Goal: Task Accomplishment & Management: Use online tool/utility

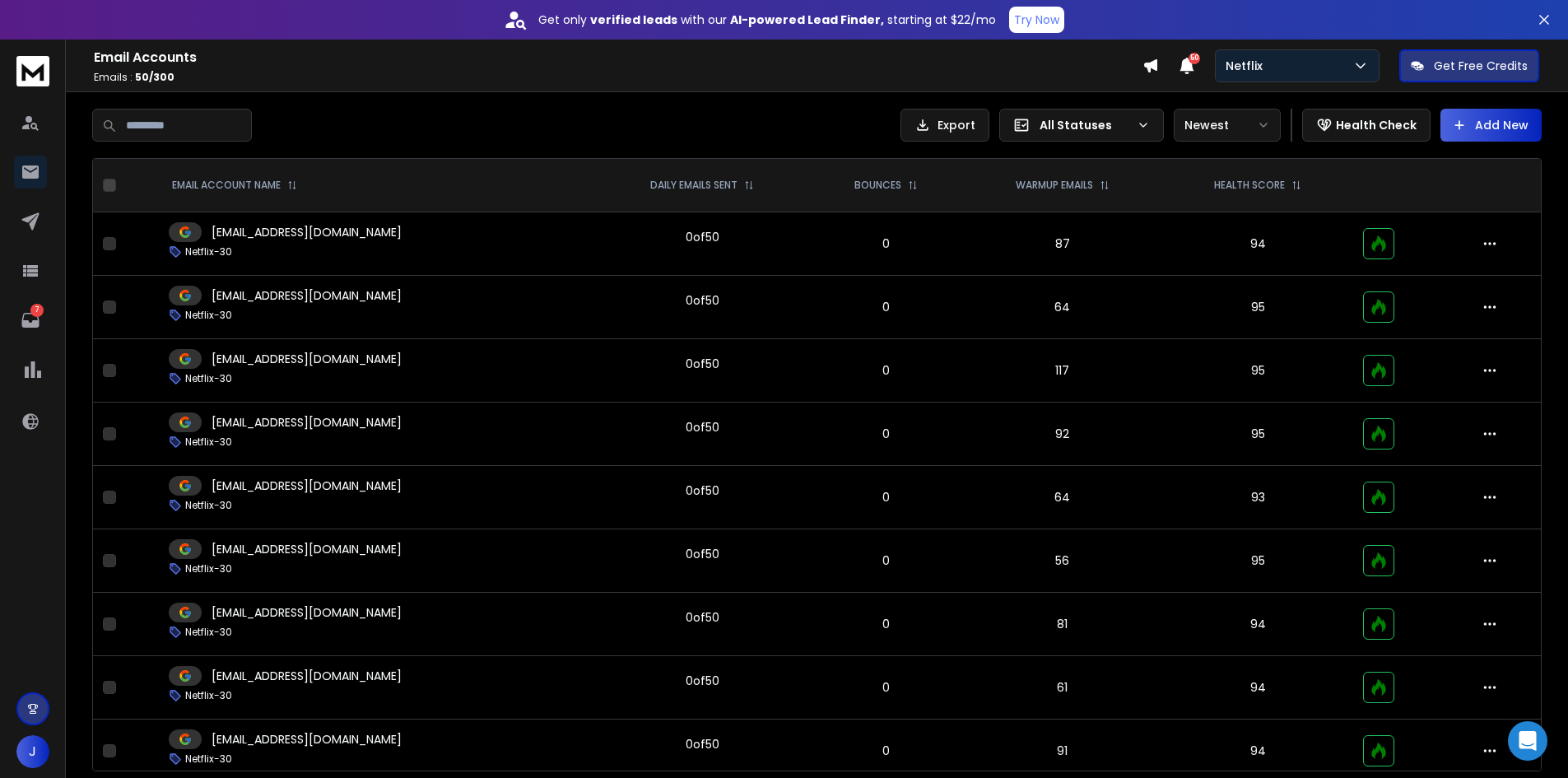
click at [1319, 74] on button "Netflix" at bounding box center [1297, 66] width 164 height 32
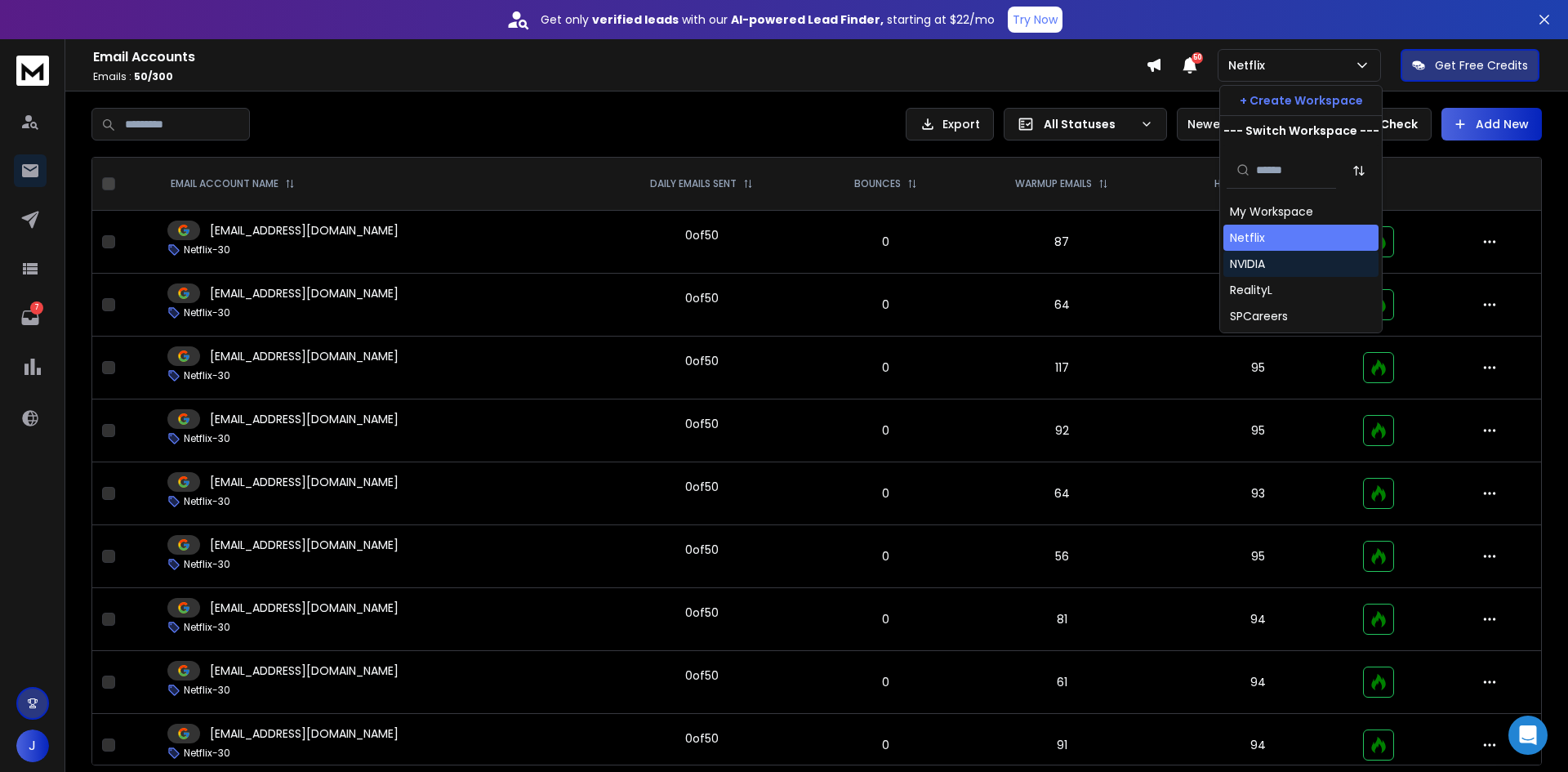
click at [1264, 262] on div "NVIDIA" at bounding box center [1247, 263] width 35 height 16
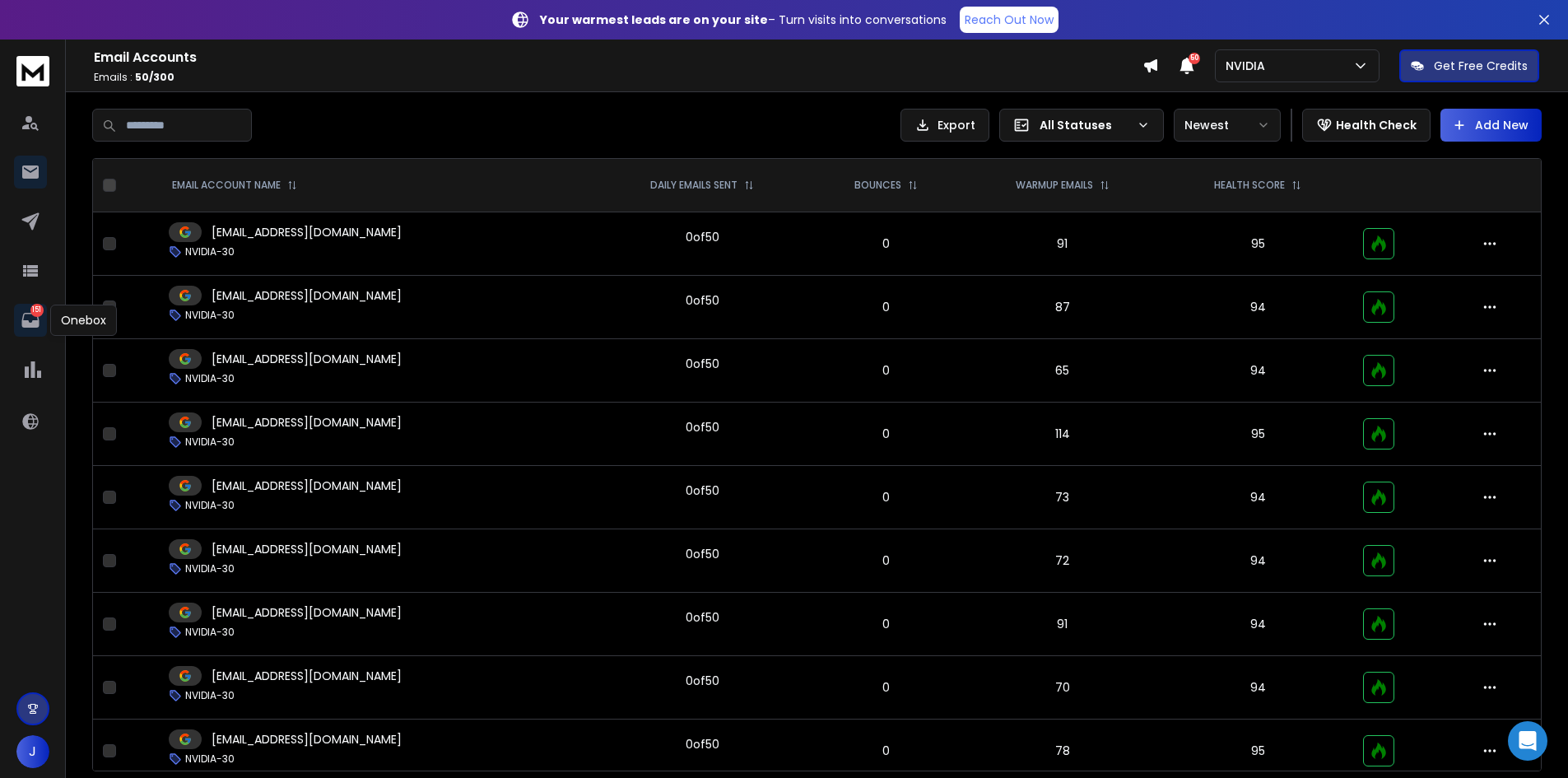
click at [43, 320] on link "151" at bounding box center [31, 320] width 32 height 32
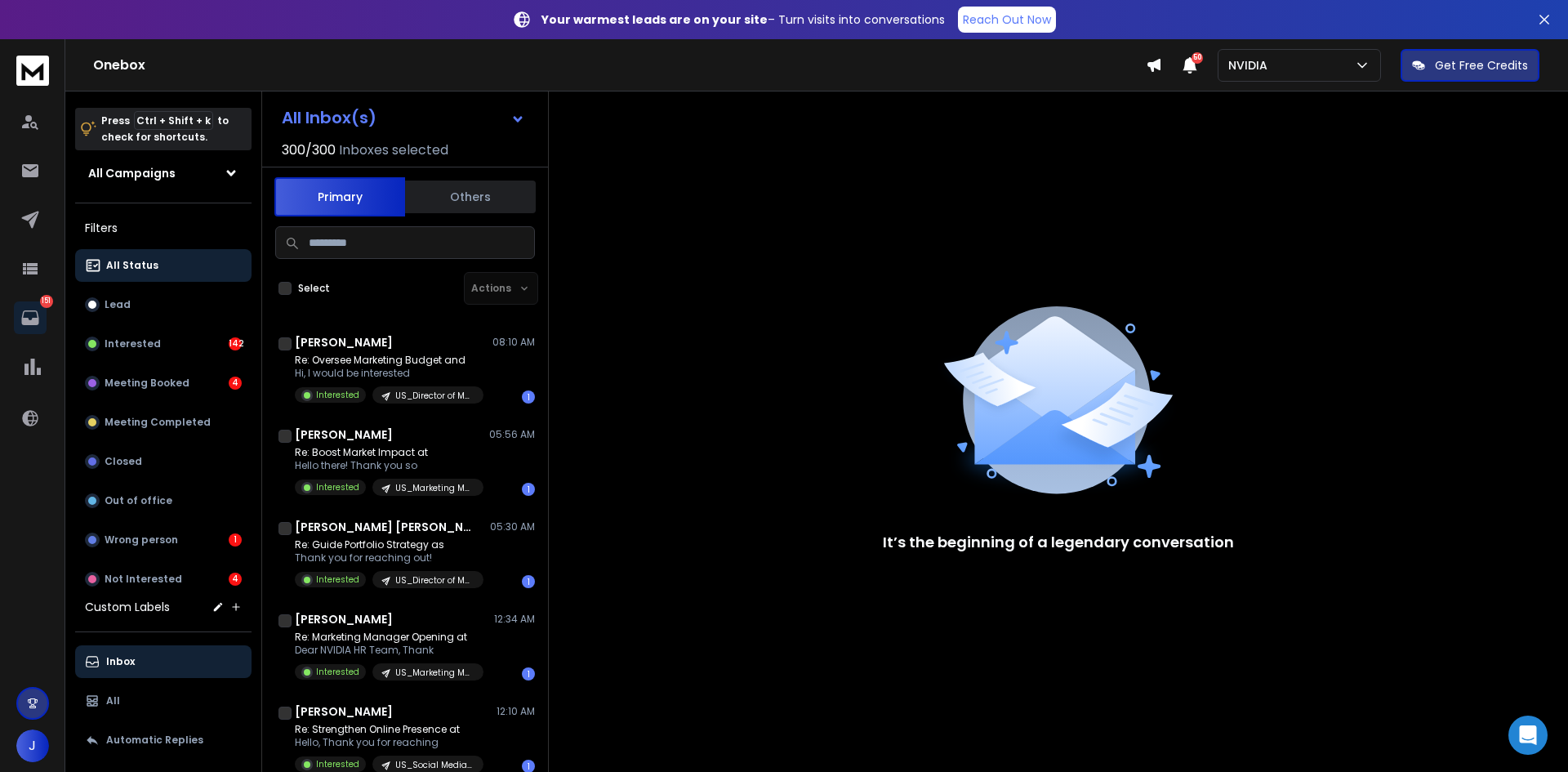
click at [201, 538] on button "Wrong person 1" at bounding box center [163, 539] width 176 height 32
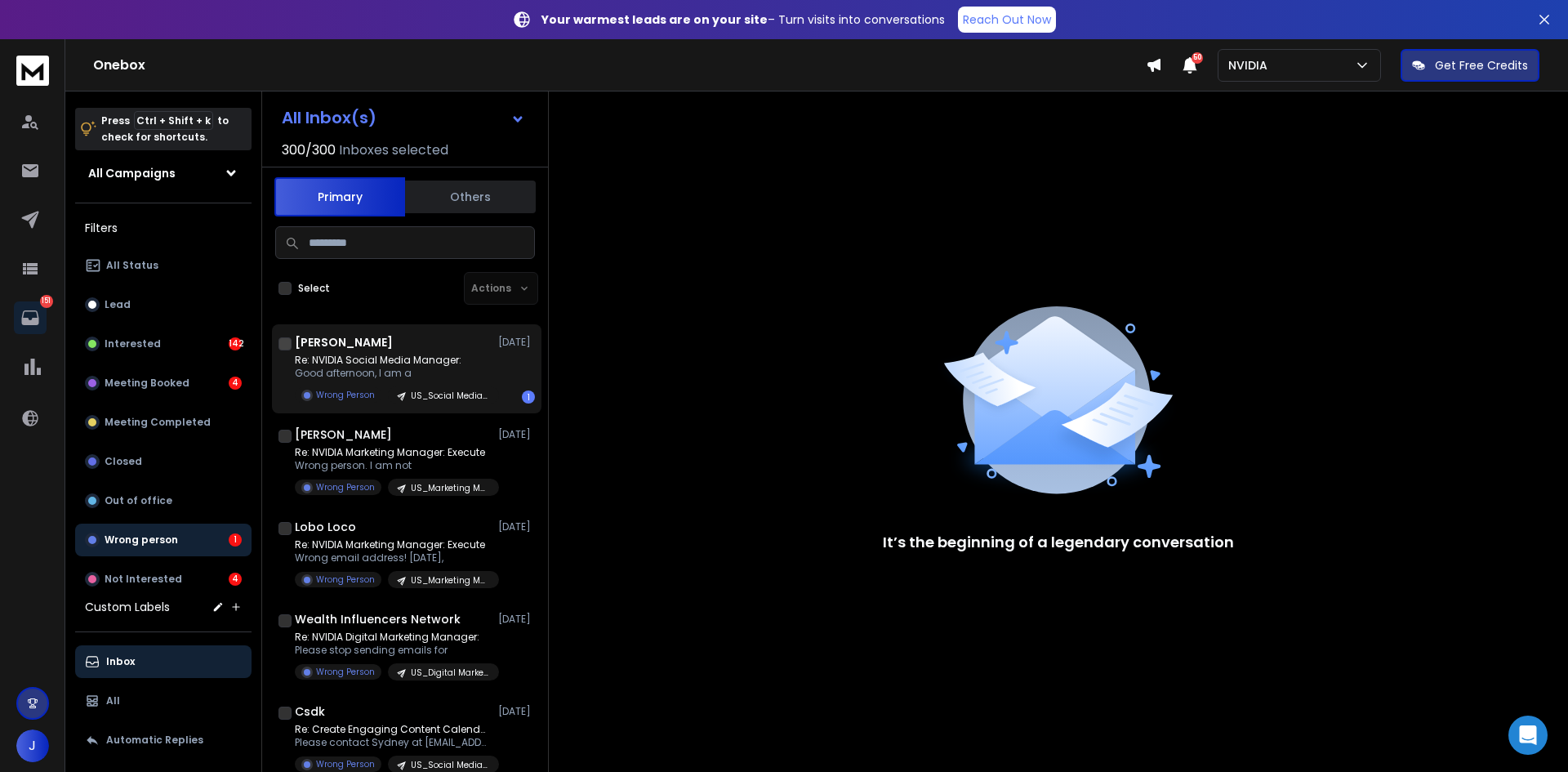
click at [453, 400] on p "US_Social Media Manager_26(16/8)" at bounding box center [450, 396] width 79 height 13
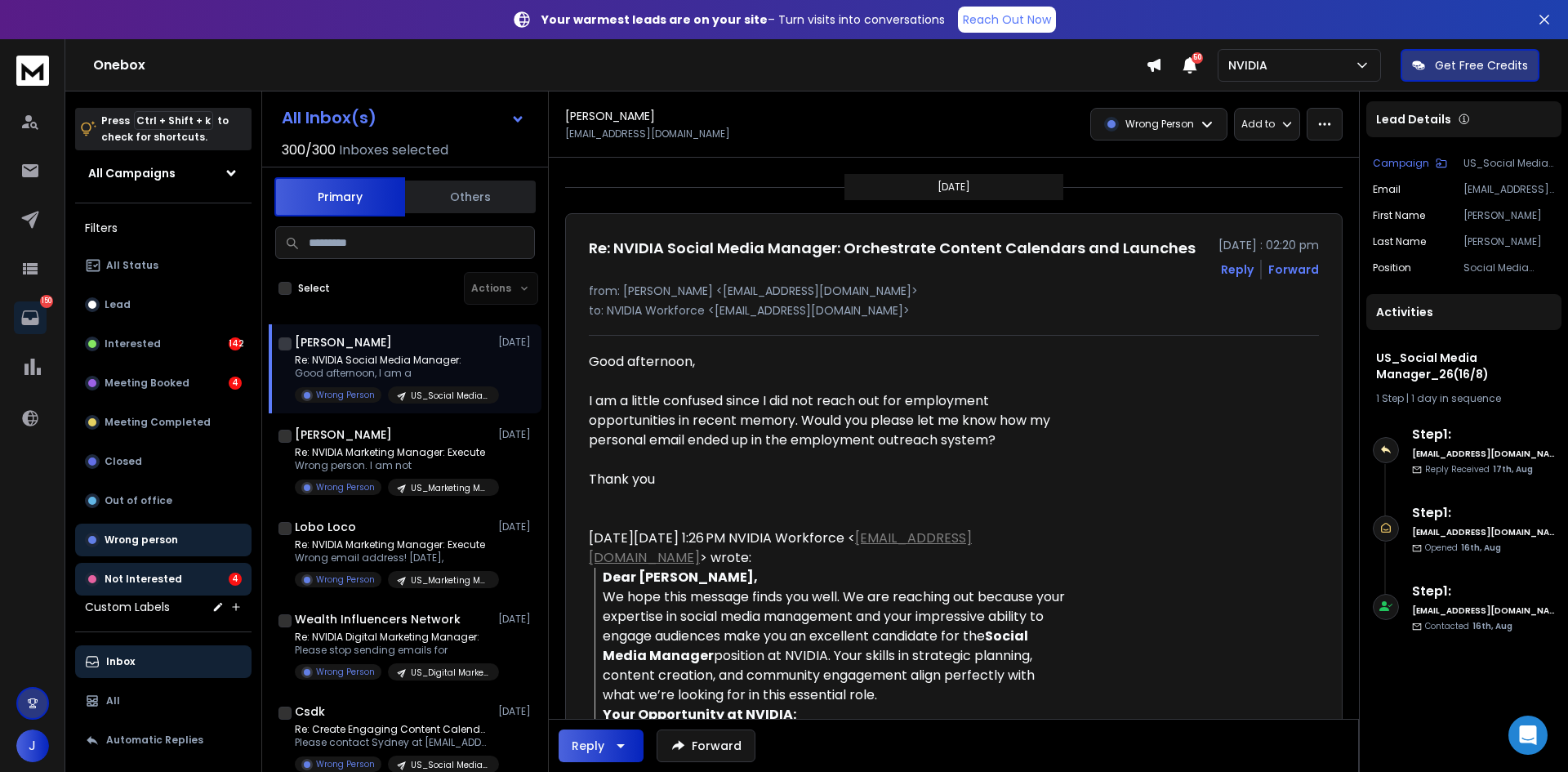
click at [143, 570] on button "Not Interested 4" at bounding box center [163, 579] width 176 height 32
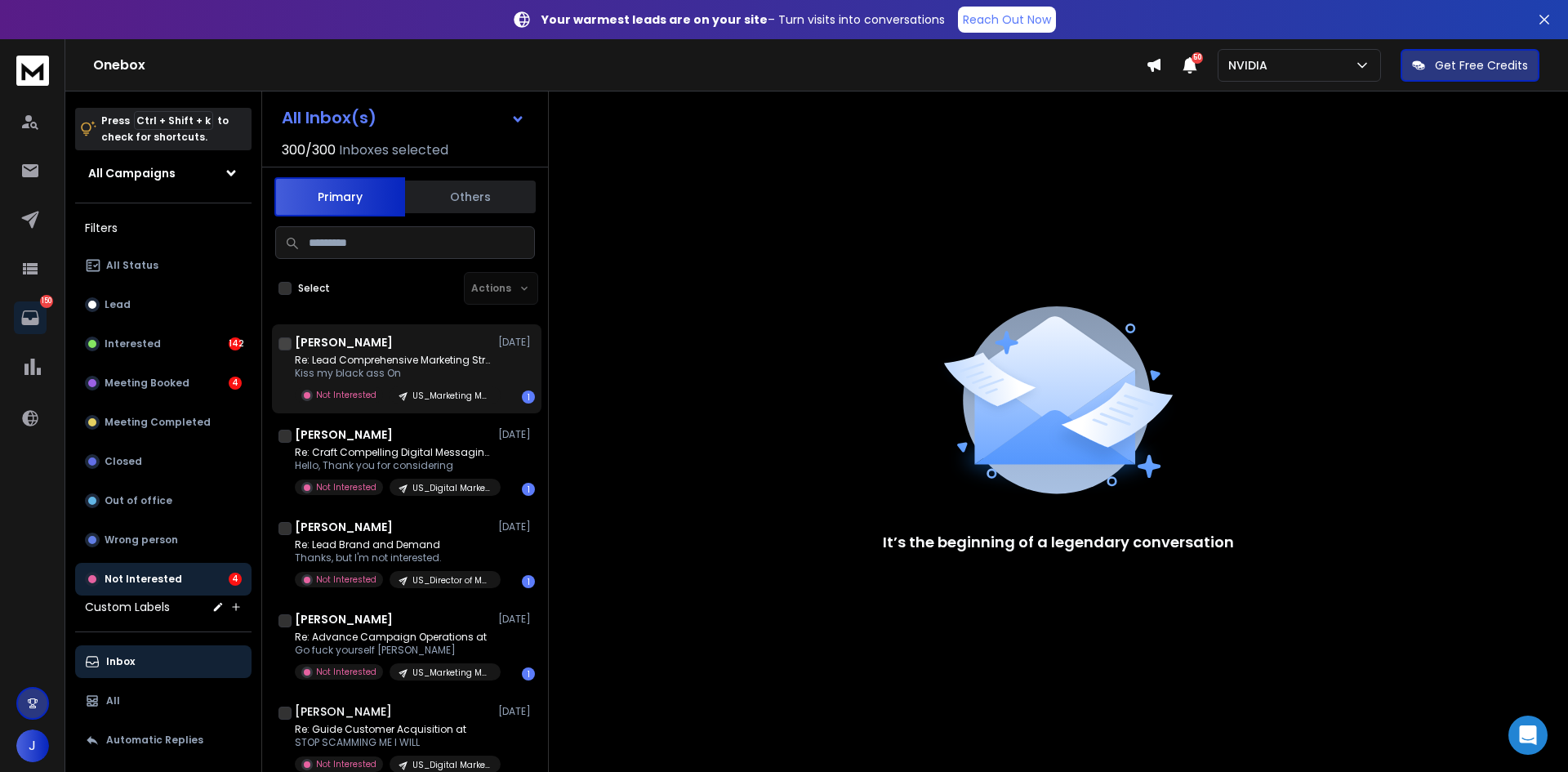
click at [466, 338] on div "[PERSON_NAME] [DATE]" at bounding box center [415, 342] width 240 height 16
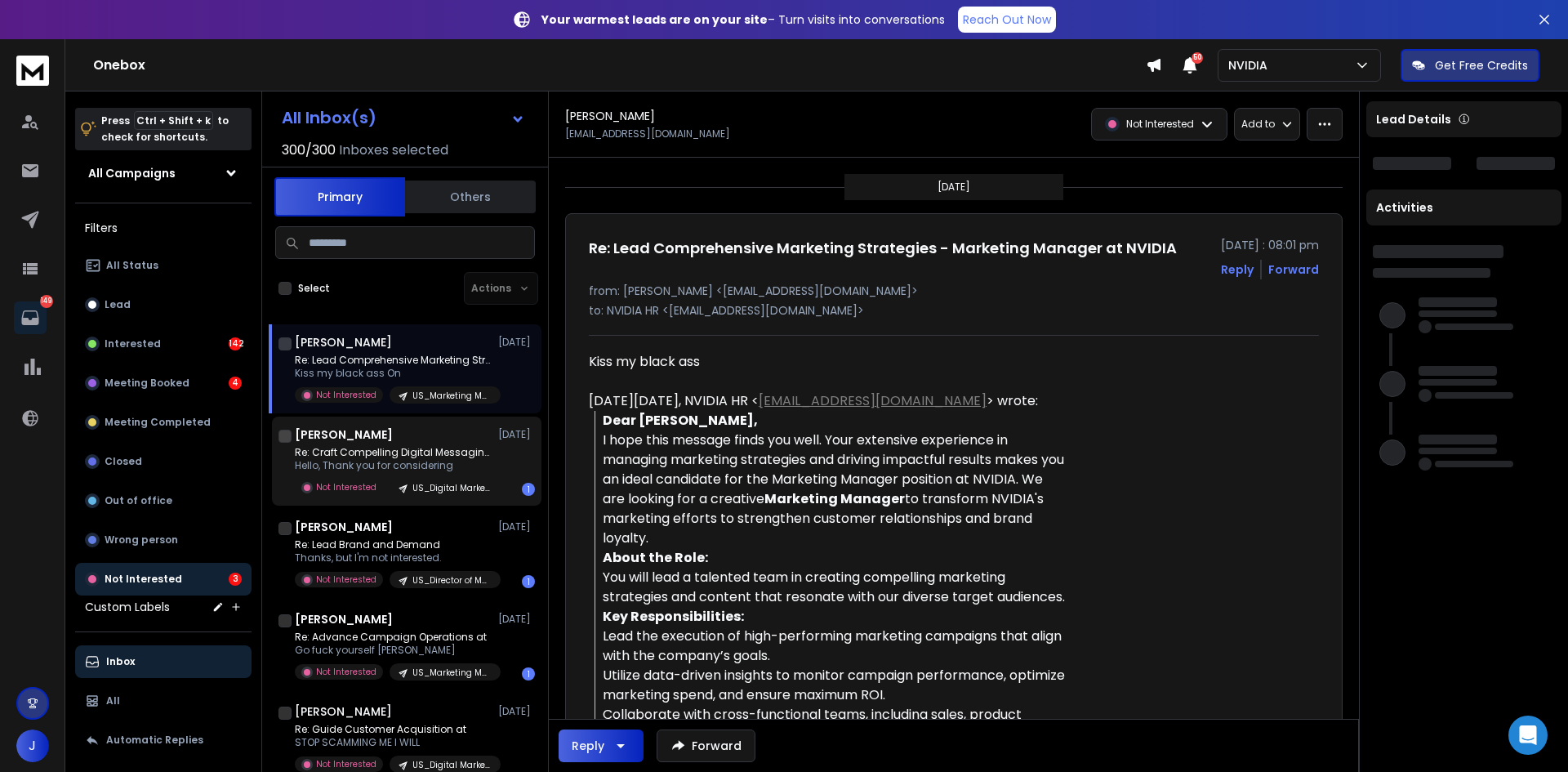
click at [431, 459] on p "Re: Craft Compelling Digital Messaging" at bounding box center [392, 452] width 196 height 13
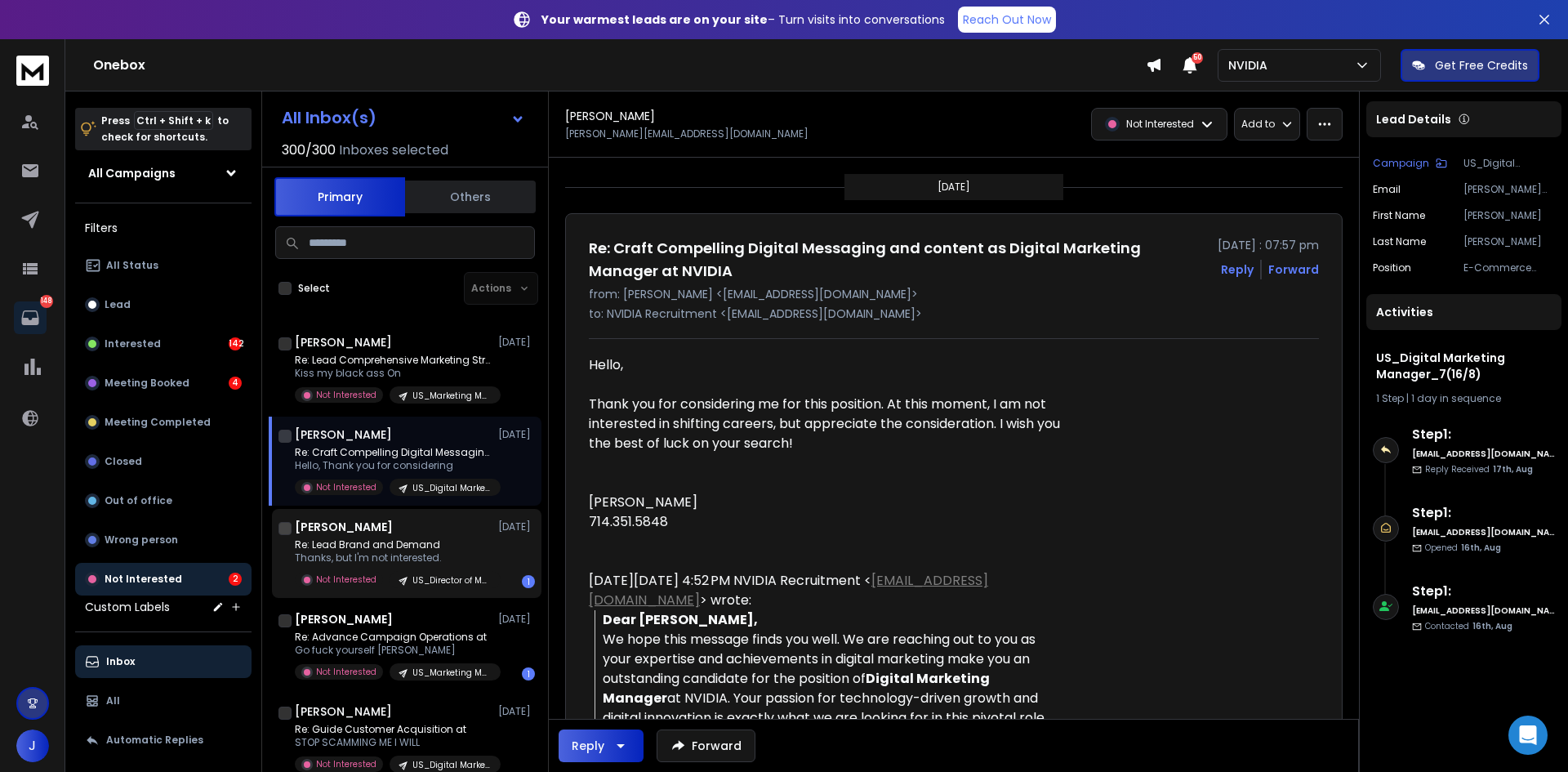
click at [437, 532] on div "[PERSON_NAME] [DATE]" at bounding box center [415, 527] width 240 height 16
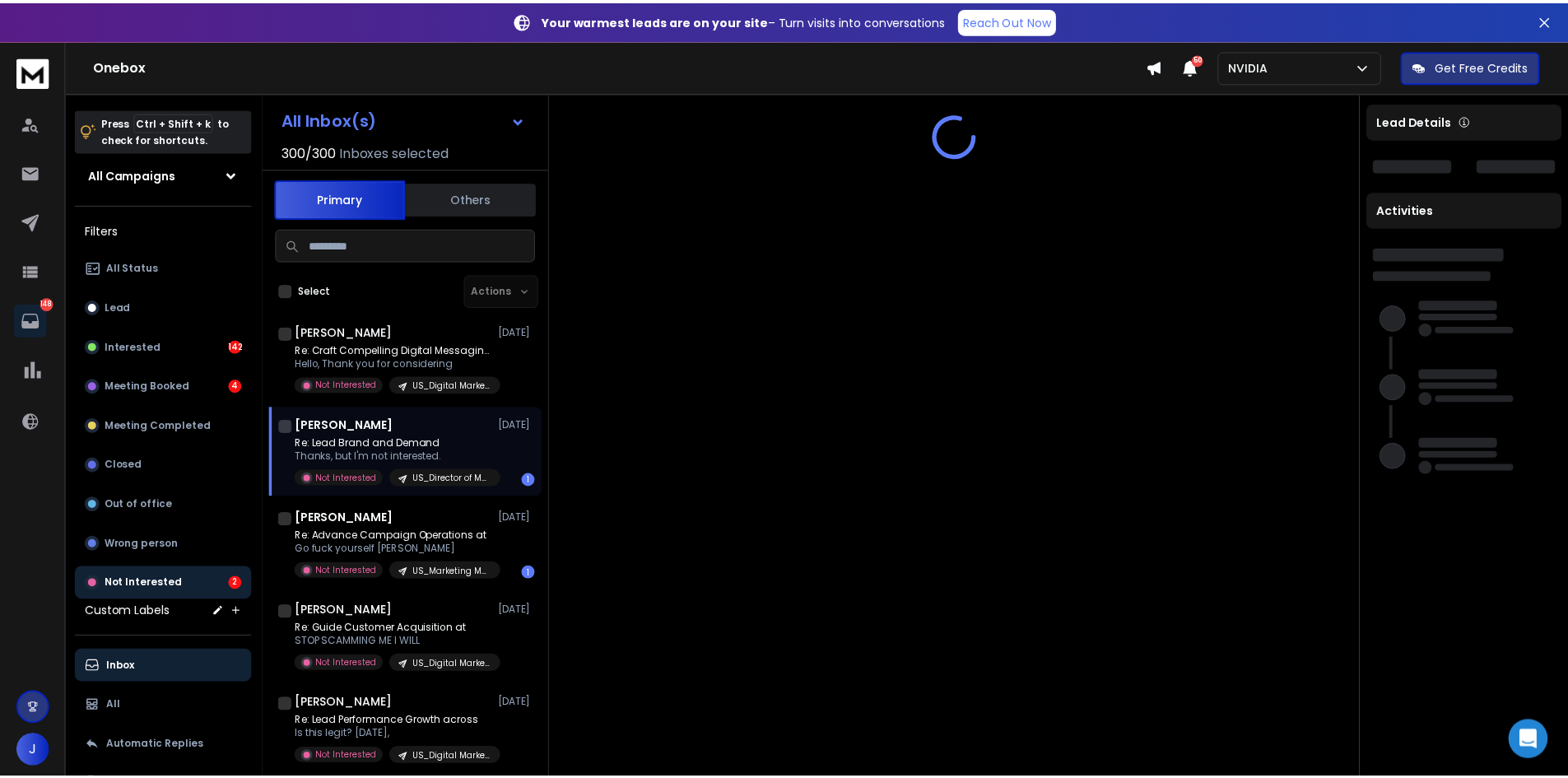
scroll to position [164, 0]
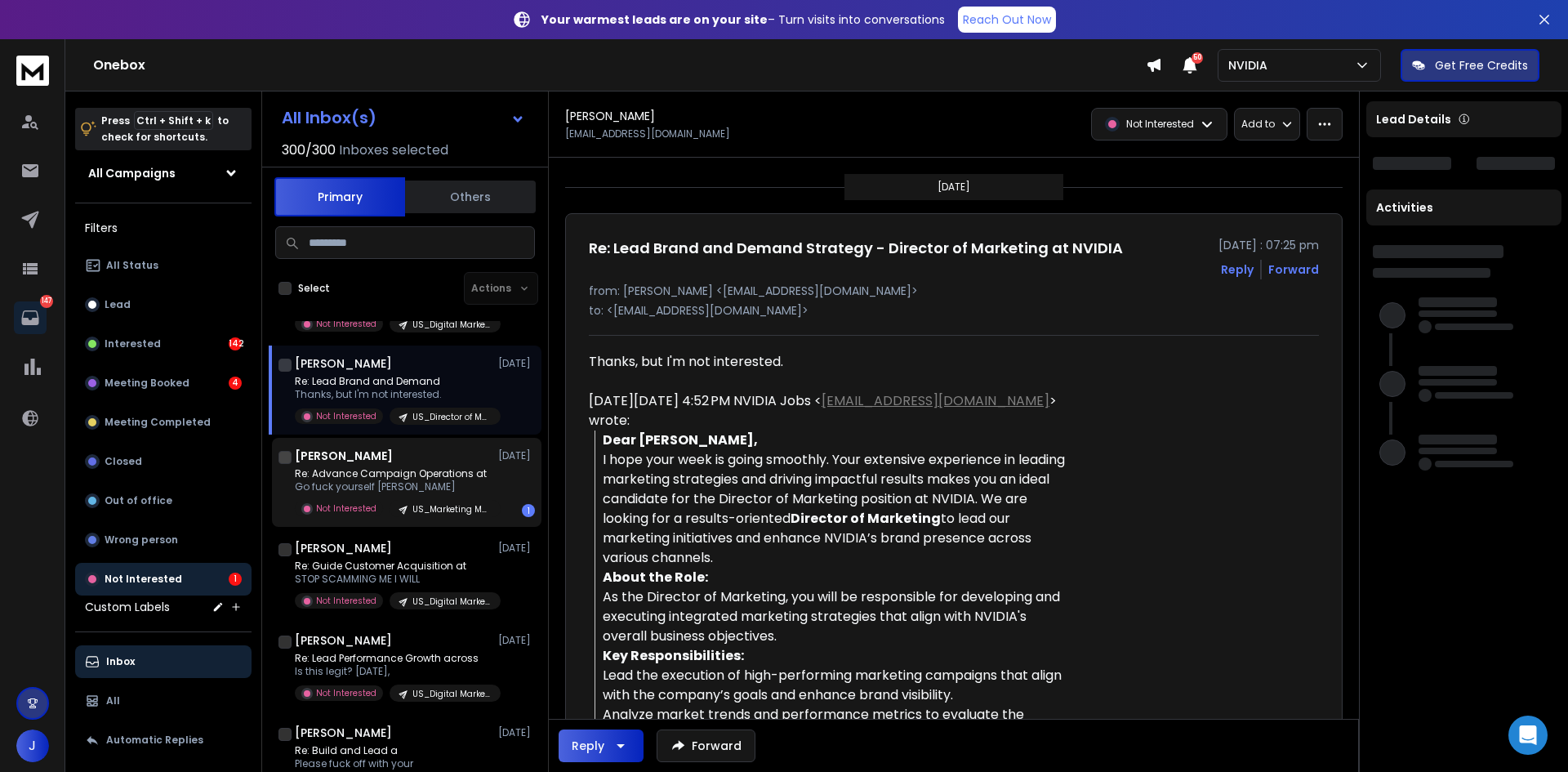
click at [460, 478] on p "Re: Advance Campaign Operations at" at bounding box center [392, 474] width 196 height 13
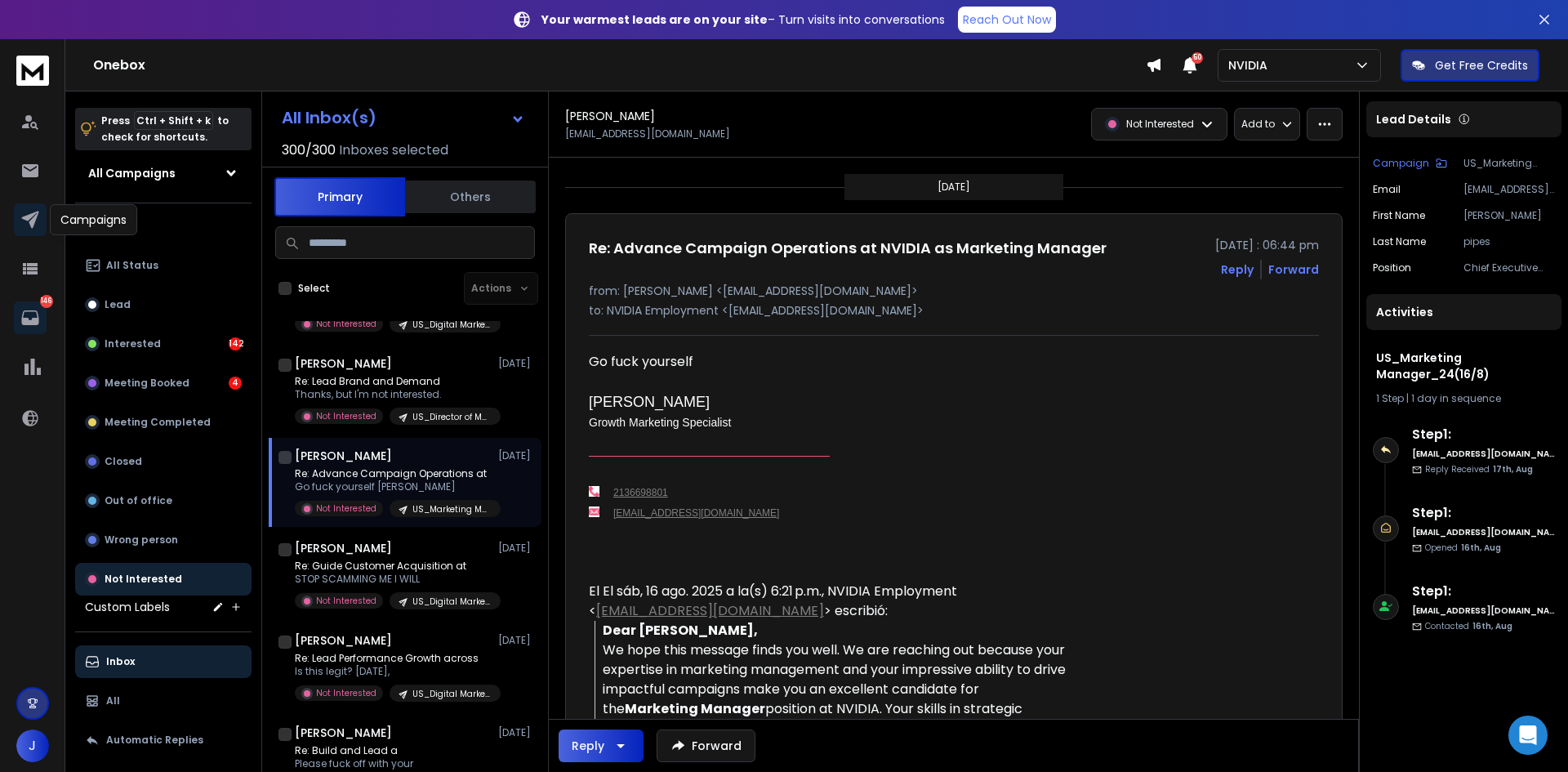
click at [34, 224] on icon at bounding box center [30, 219] width 20 height 20
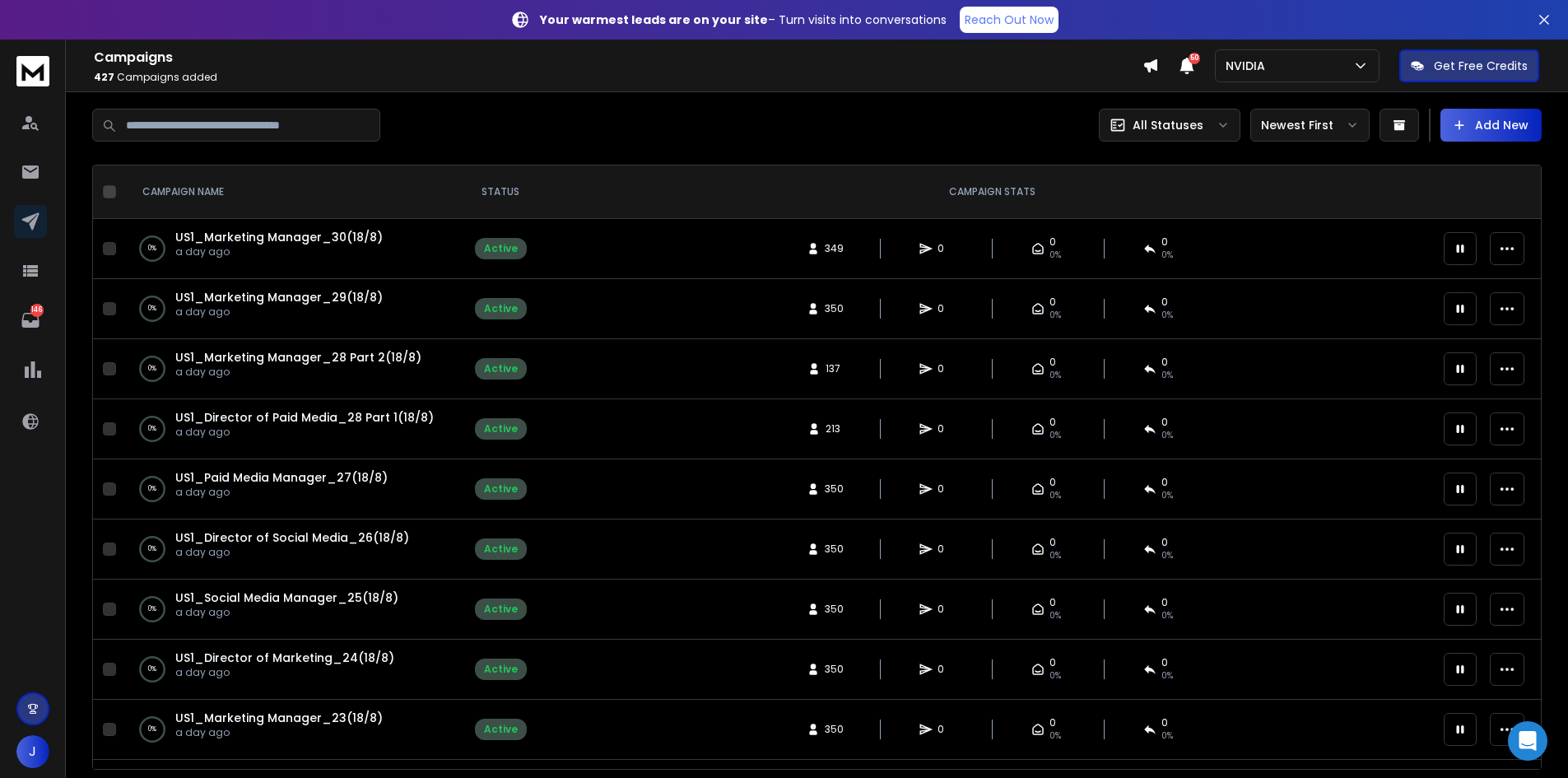
click at [564, 134] on div at bounding box center [454, 125] width 725 height 32
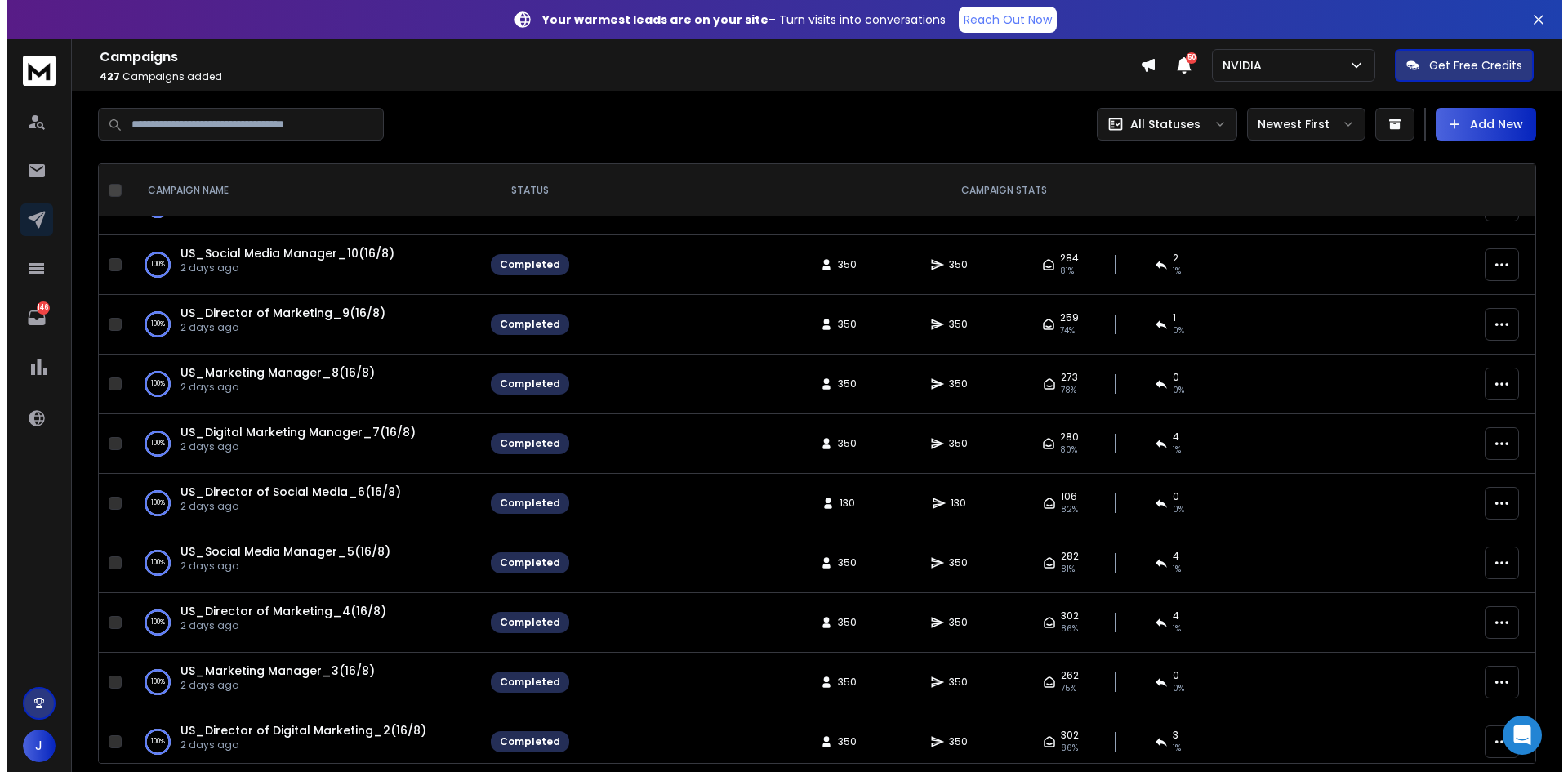
scroll to position [3127, 0]
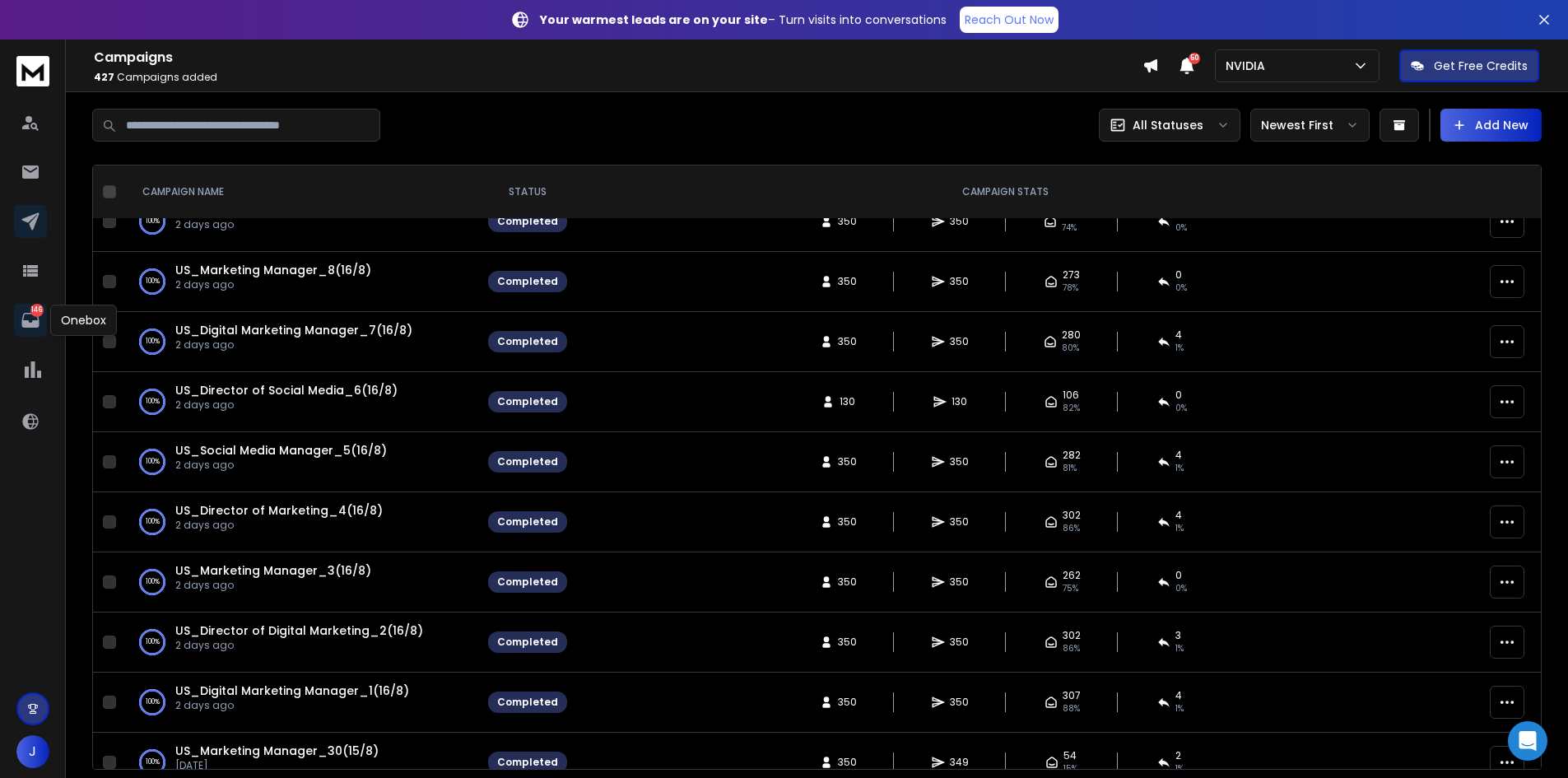
click at [15, 312] on link "146" at bounding box center [31, 320] width 32 height 32
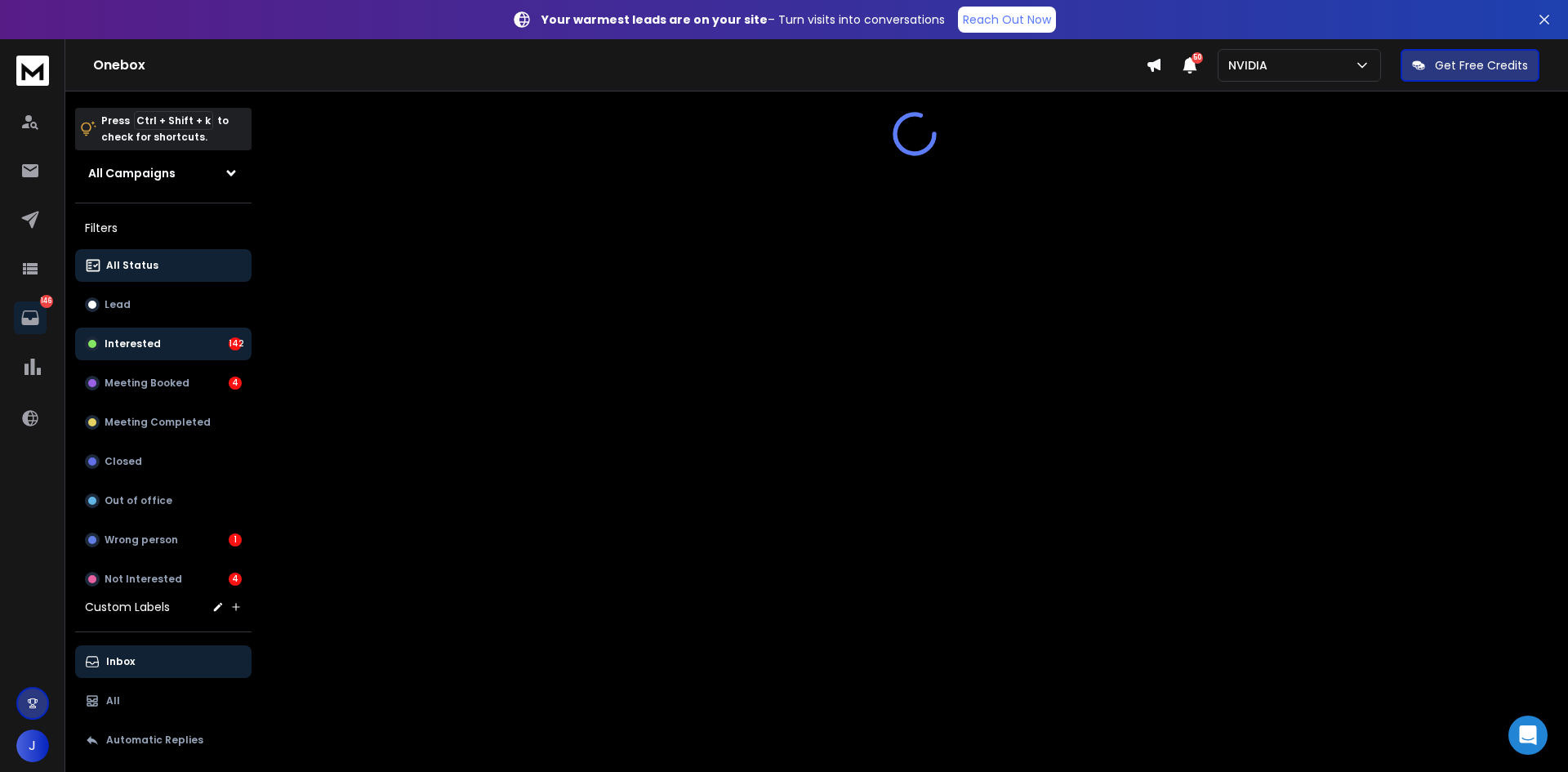
click at [177, 348] on button "Interested 142" at bounding box center [163, 344] width 176 height 32
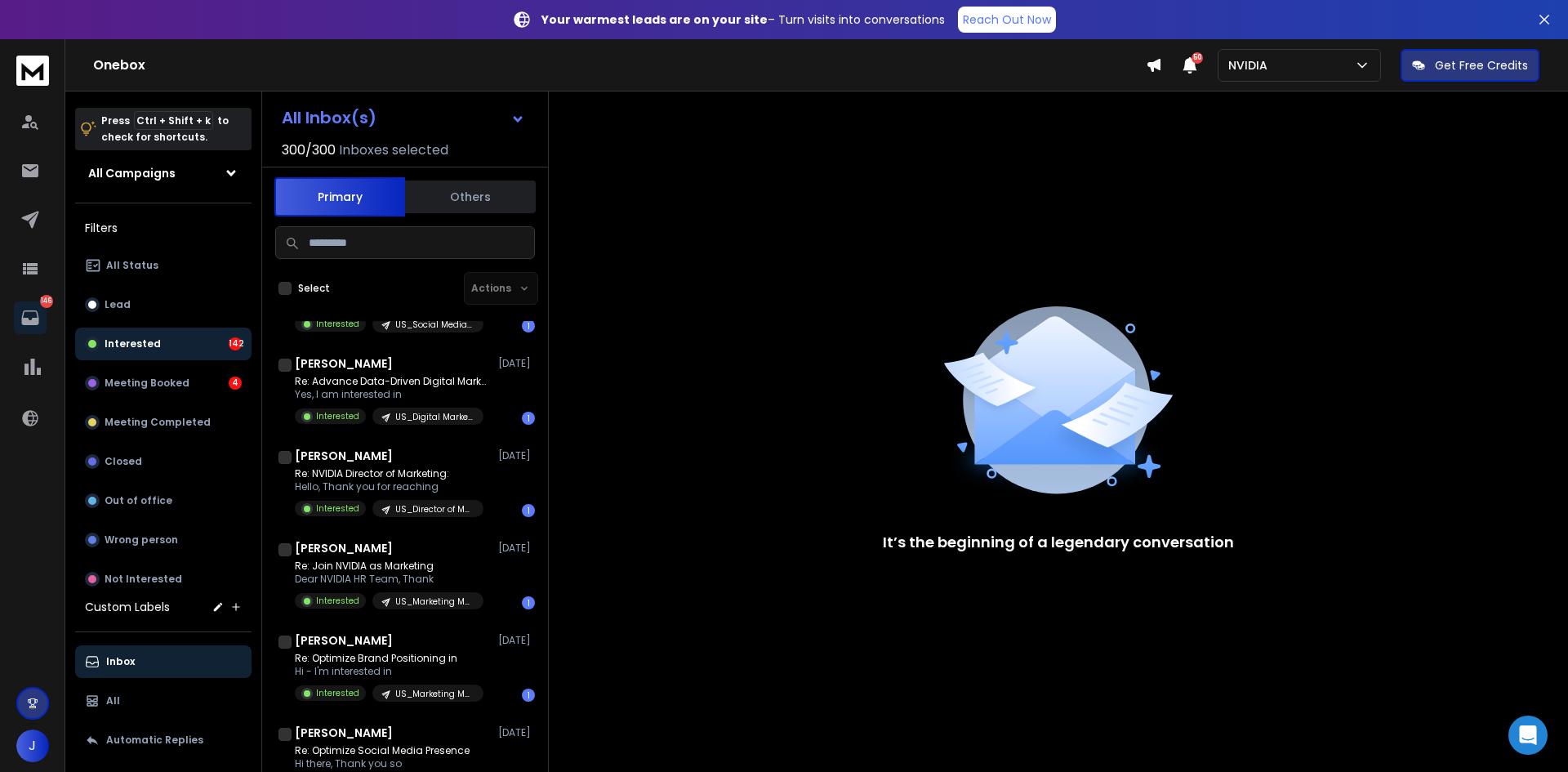
scroll to position [327, 0]
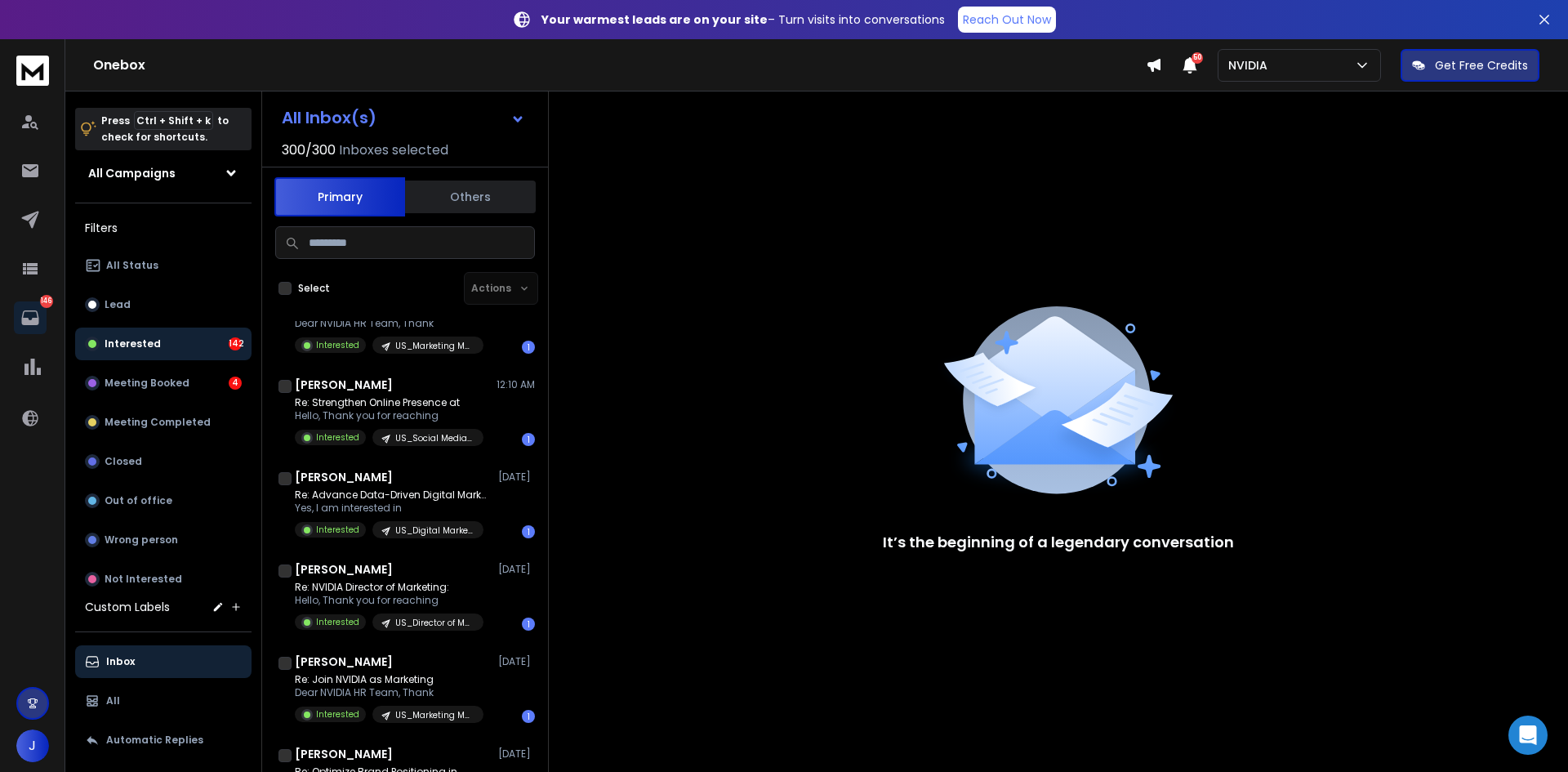
drag, startPoint x: 552, startPoint y: 382, endPoint x: 552, endPoint y: 391, distance: 9.0
click at [552, 391] on div "It’s the beginning of a legendary conversation" at bounding box center [1058, 419] width 1019 height 656
drag, startPoint x: 548, startPoint y: 390, endPoint x: 547, endPoint y: 405, distance: 15.0
click at [547, 405] on div "All Inbox(s) 300 / 300 Inboxes selected Primary Others Select Actions [PERSON_N…" at bounding box center [405, 477] width 287 height 772
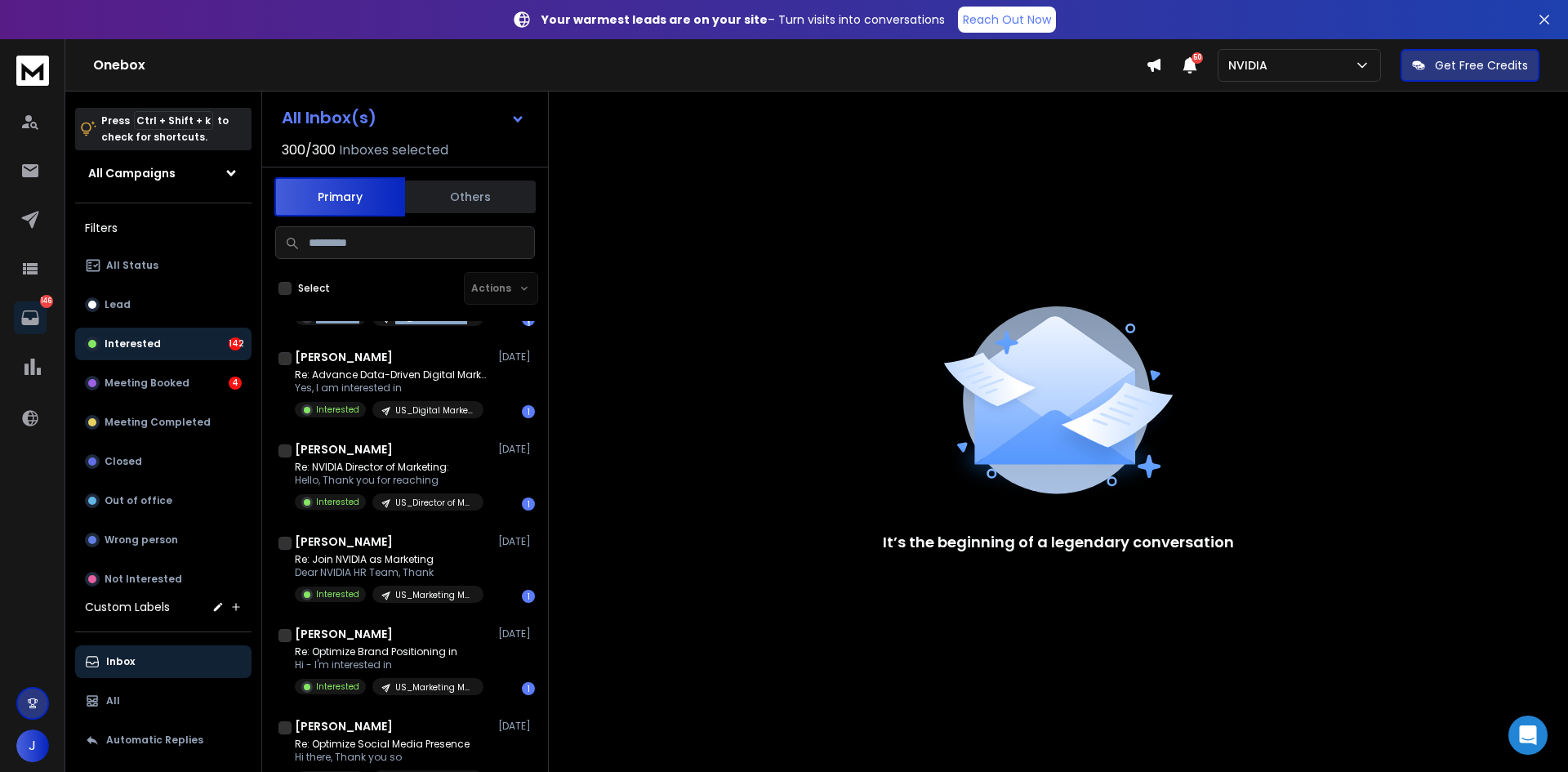
scroll to position [454, 0]
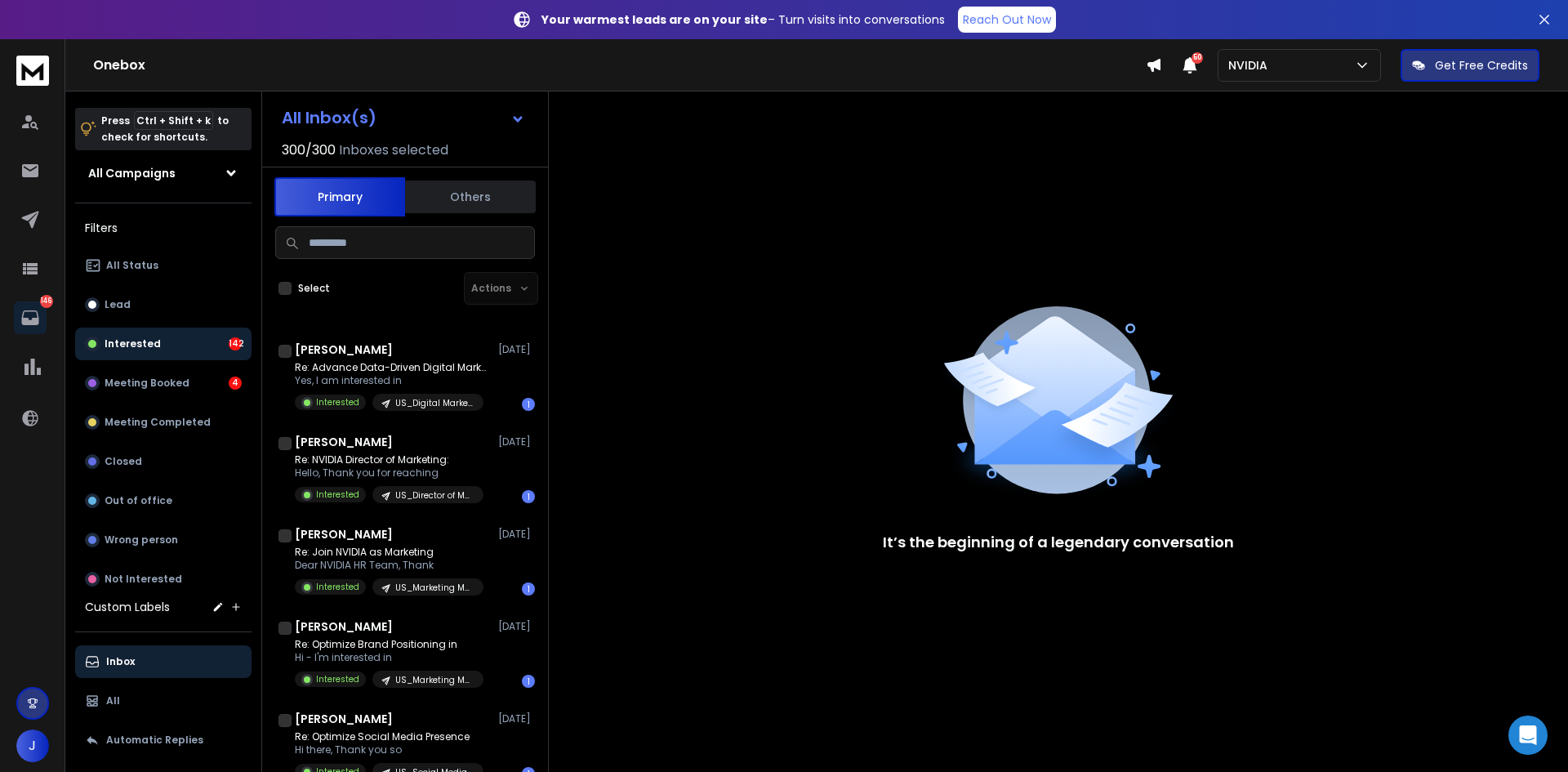
click at [585, 413] on div "It’s the beginning of a legendary conversation" at bounding box center [1058, 419] width 1019 height 656
click at [726, 502] on div "It’s the beginning of a legendary conversation" at bounding box center [1058, 419] width 1019 height 656
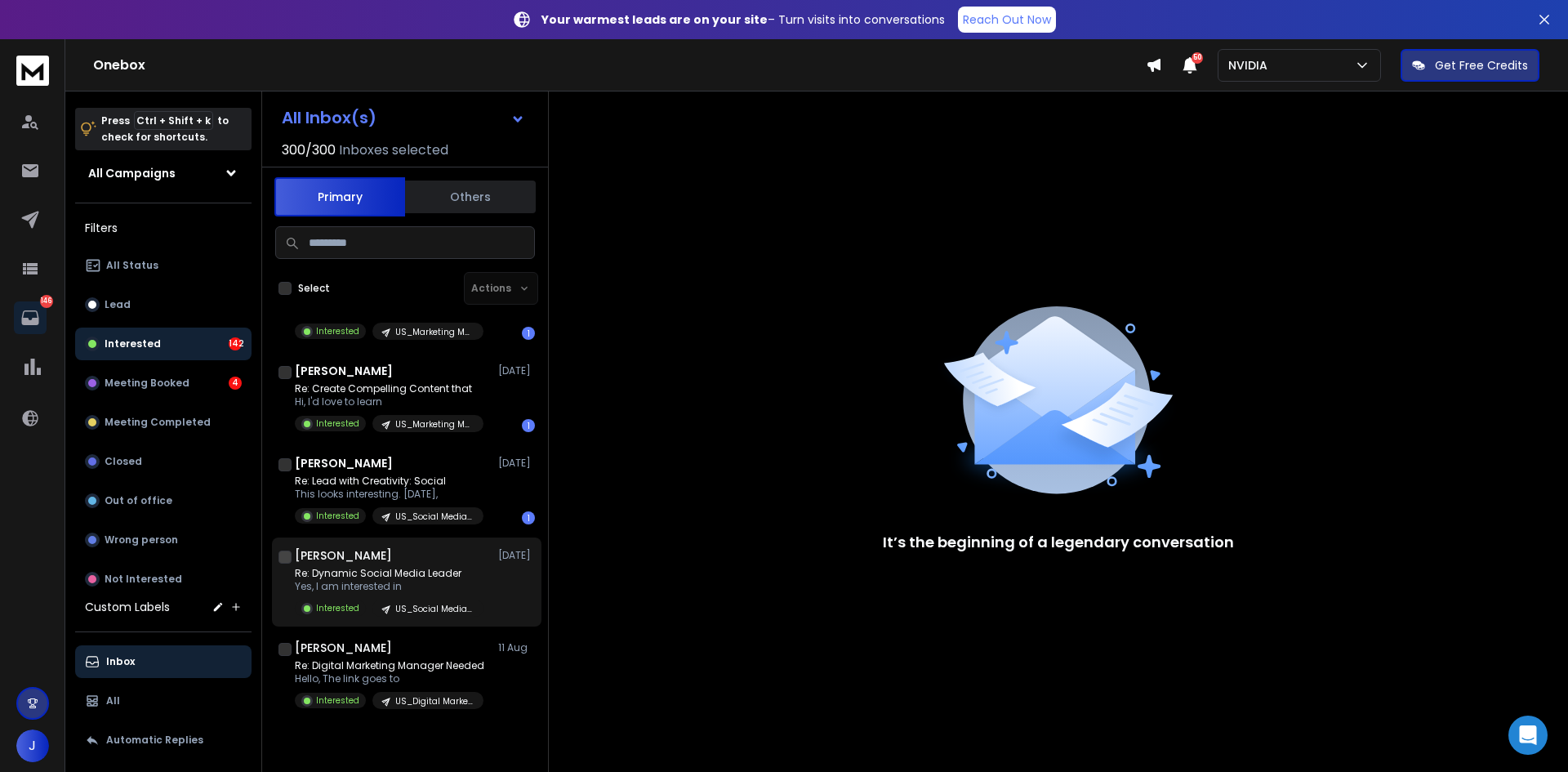
scroll to position [13444, 0]
click at [422, 569] on p "Re: Dynamic Social Media Leader" at bounding box center [389, 573] width 189 height 13
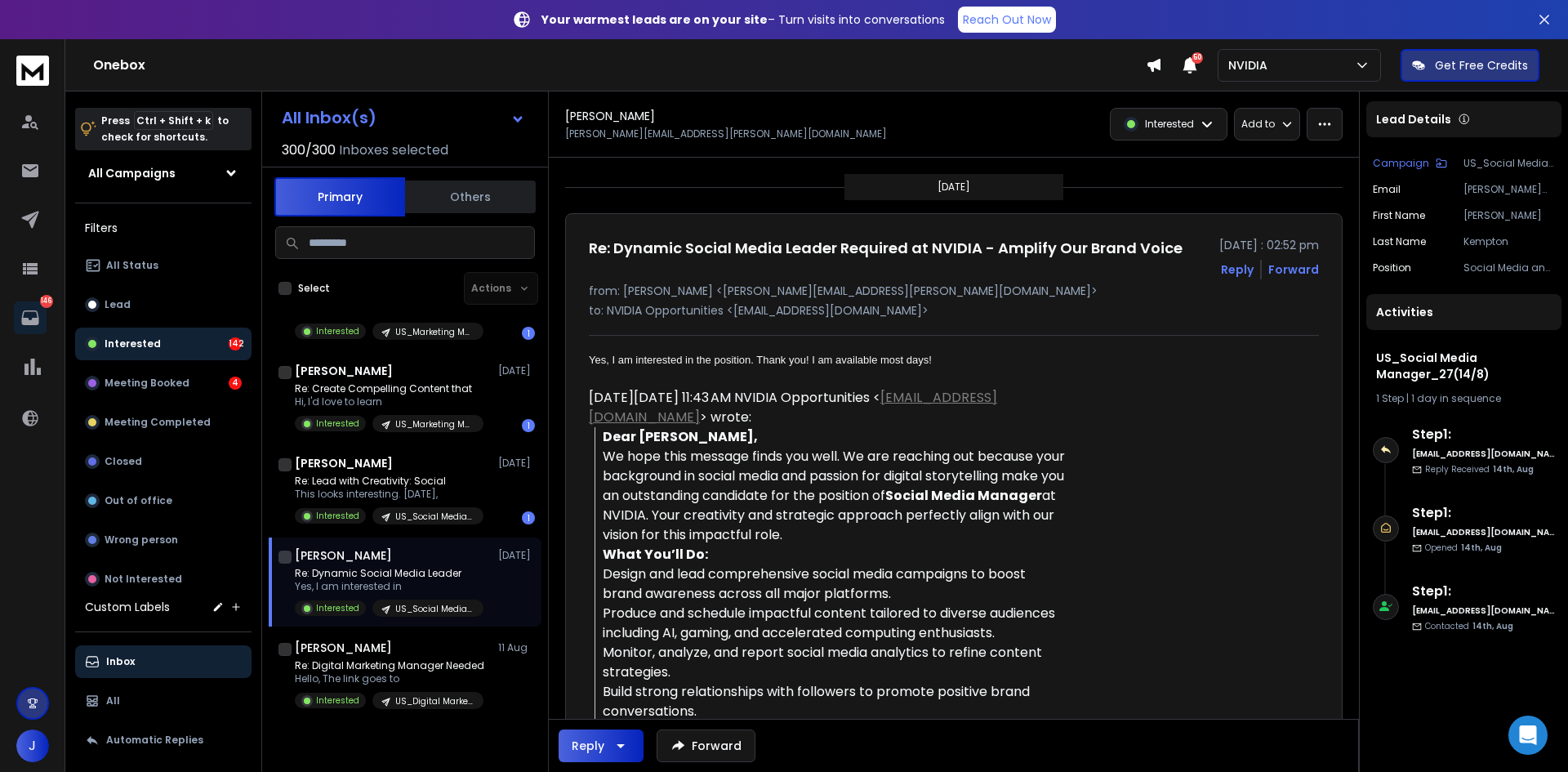
drag, startPoint x: 1050, startPoint y: 313, endPoint x: 733, endPoint y: 322, distance: 317.1
copy p "[EMAIL_ADDRESS][DOMAIN_NAME]"
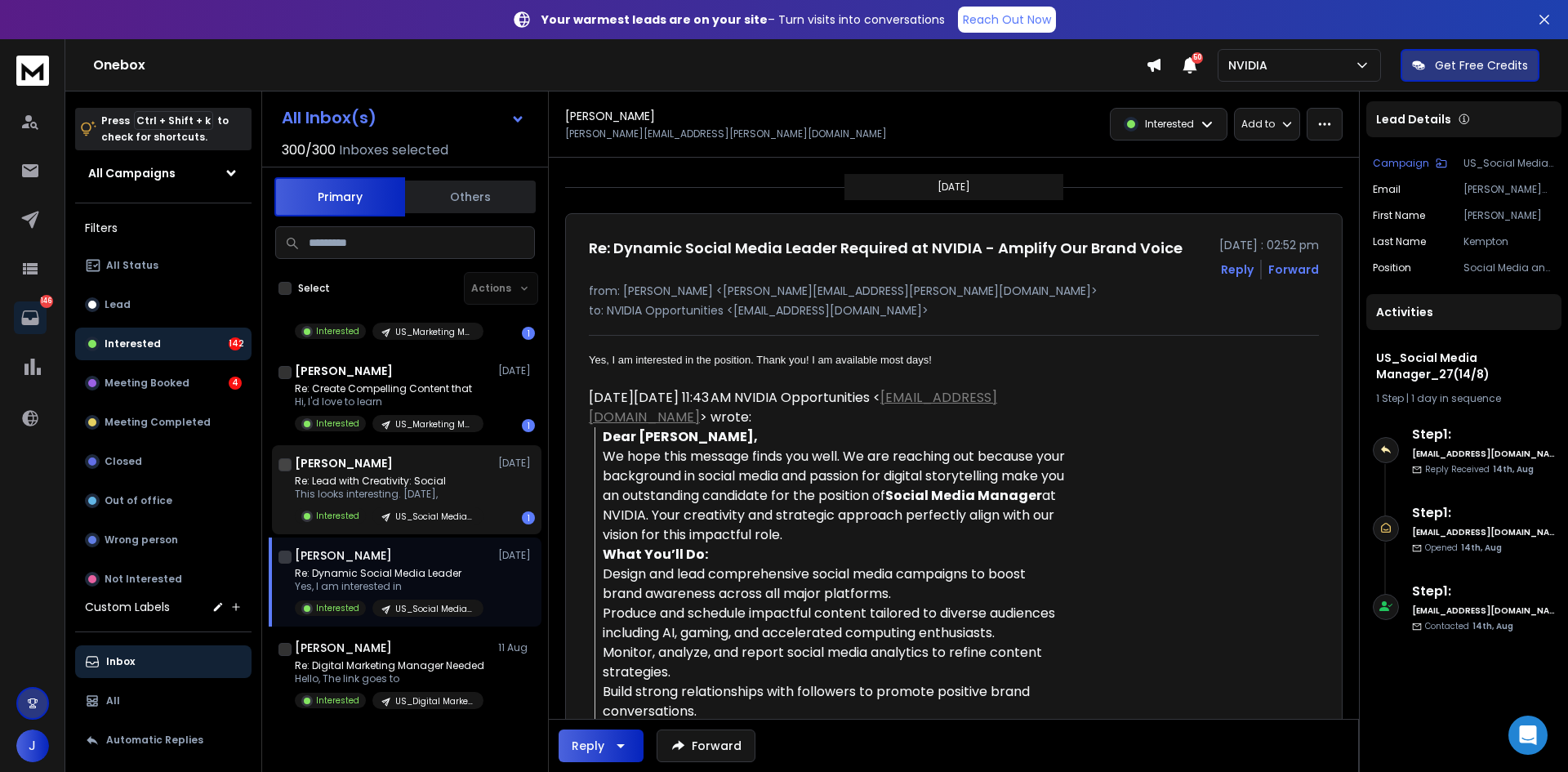
click at [388, 493] on p "This looks interesting. [DATE]," at bounding box center [389, 493] width 189 height 13
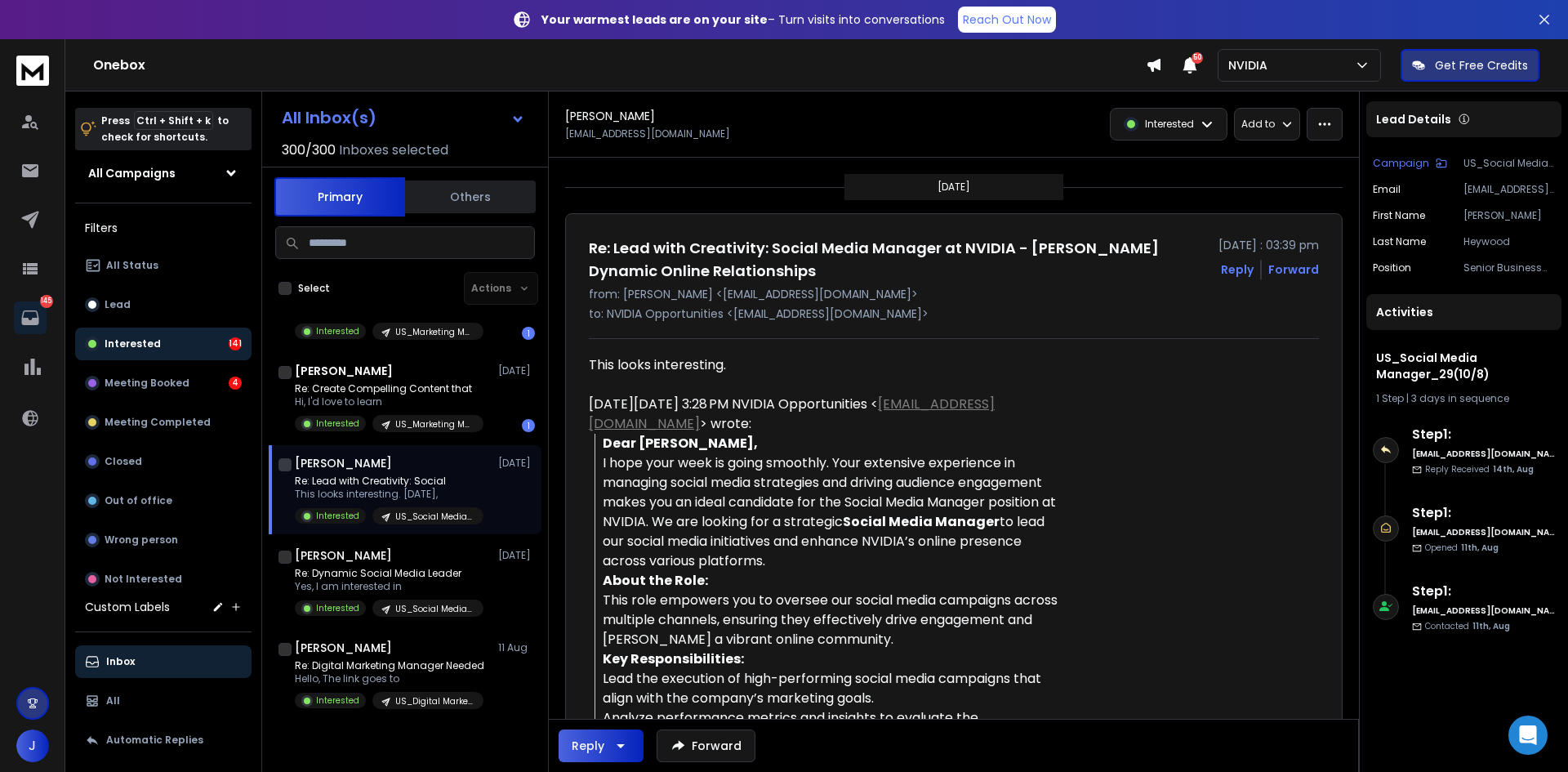
drag, startPoint x: 1019, startPoint y: 310, endPoint x: 733, endPoint y: 325, distance: 286.4
copy p "[EMAIL_ADDRESS][DOMAIN_NAME]"
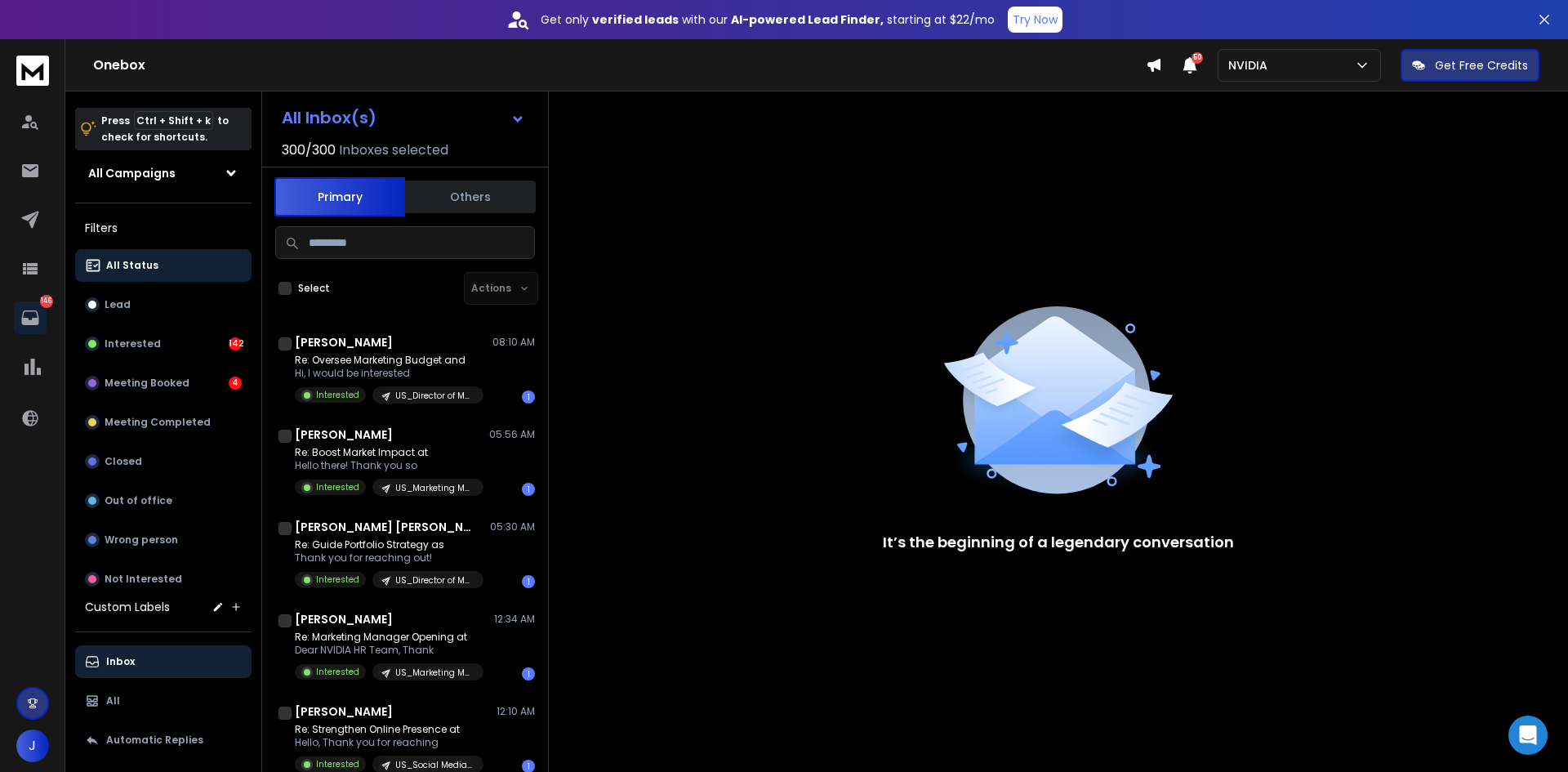
click at [374, 231] on input at bounding box center [405, 243] width 260 height 32
paste input "**********"
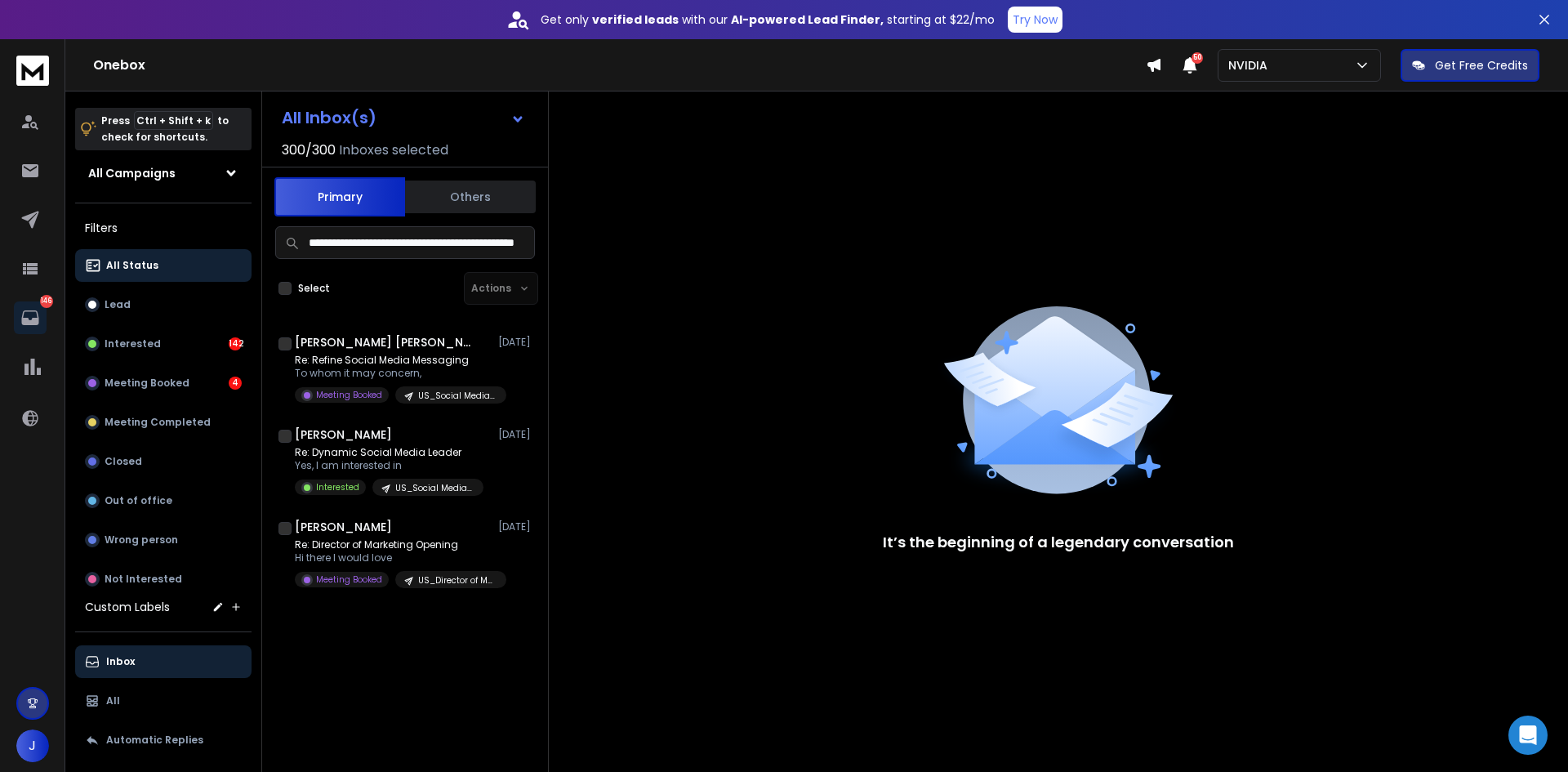
click at [416, 237] on input "**********" at bounding box center [405, 243] width 260 height 32
paste input
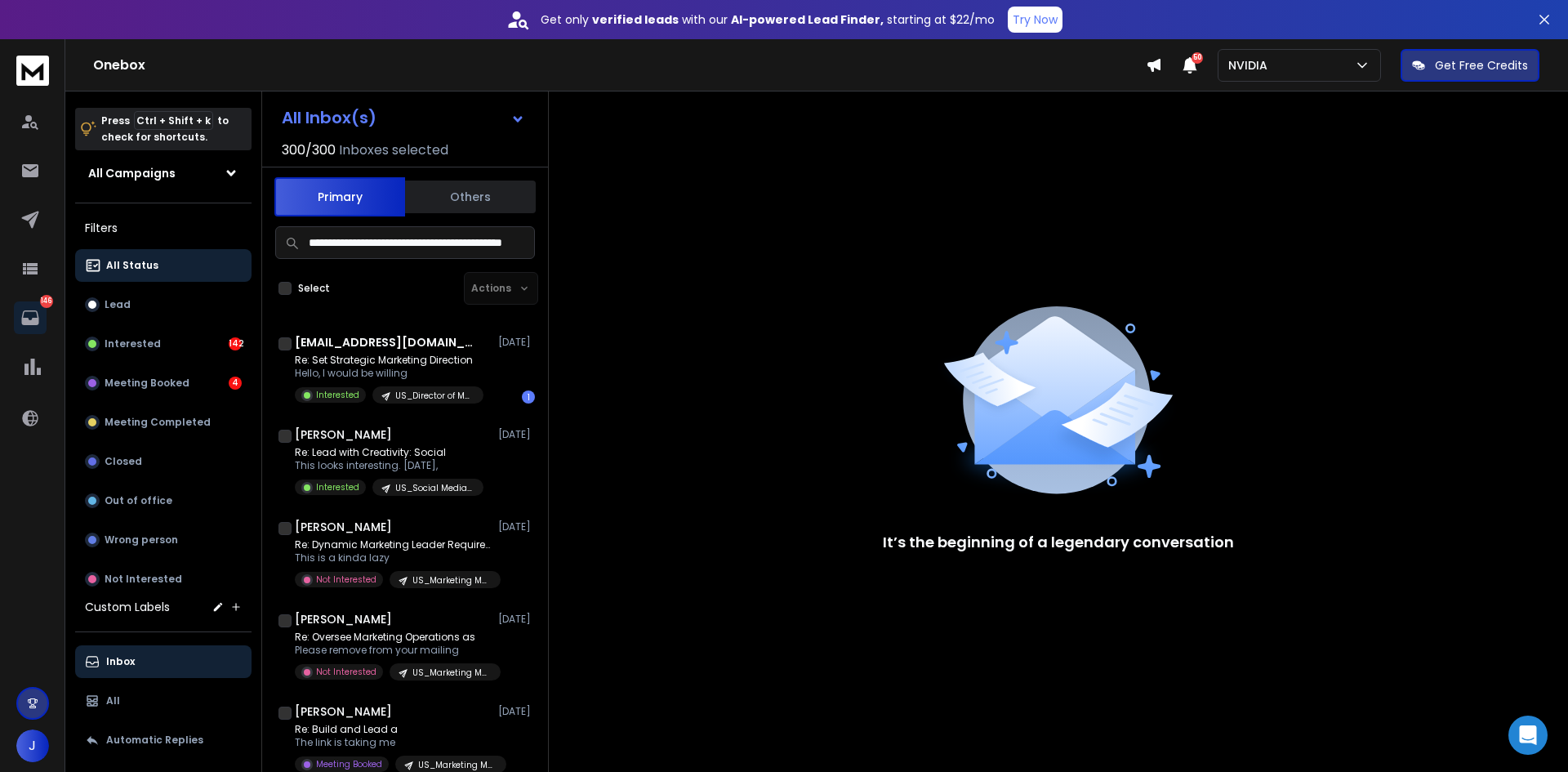
type input "**********"
